Goal: Communication & Community: Answer question/provide support

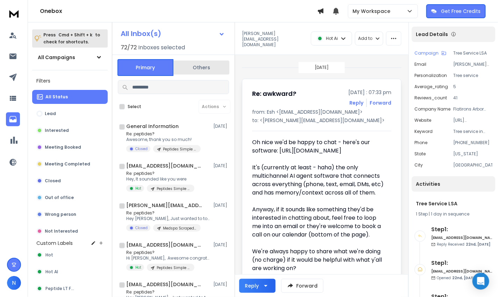
scroll to position [1585, 0]
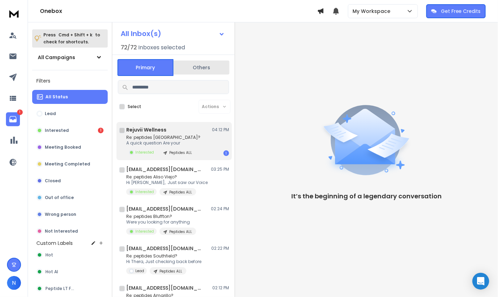
click at [161, 134] on div "Rejuvii Wellness 04:12 PM Re: peptides Arlington Heights? A quick question Are …" at bounding box center [177, 141] width 103 height 30
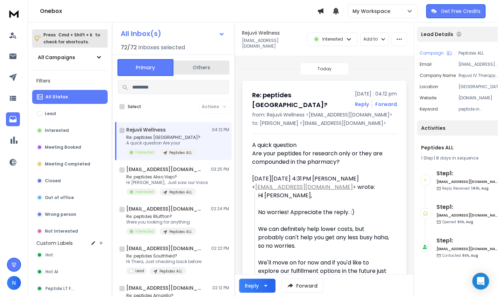
click at [260, 281] on div "Reply" at bounding box center [257, 285] width 25 height 8
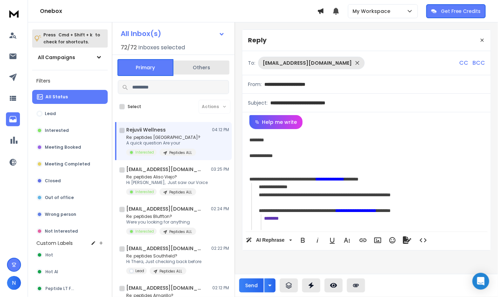
click at [367, 64] on input at bounding box center [391, 63] width 49 height 13
paste input
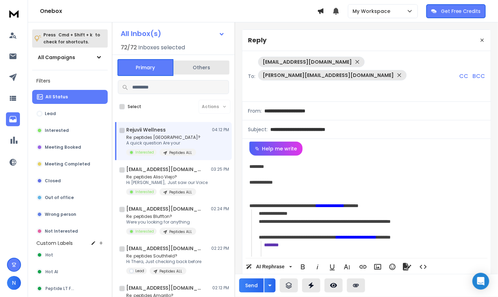
click at [282, 194] on div at bounding box center [366, 198] width 234 height 8
click at [291, 178] on div "**********" at bounding box center [365, 182] width 232 height 8
